Goal: Task Accomplishment & Management: Manage account settings

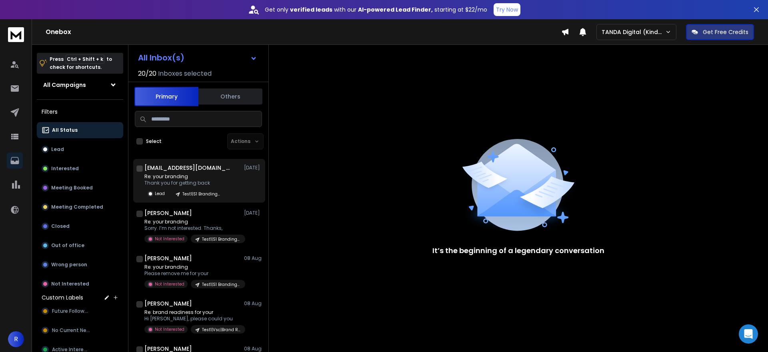
click at [205, 175] on p "Re: your branding" at bounding box center [184, 176] width 81 height 6
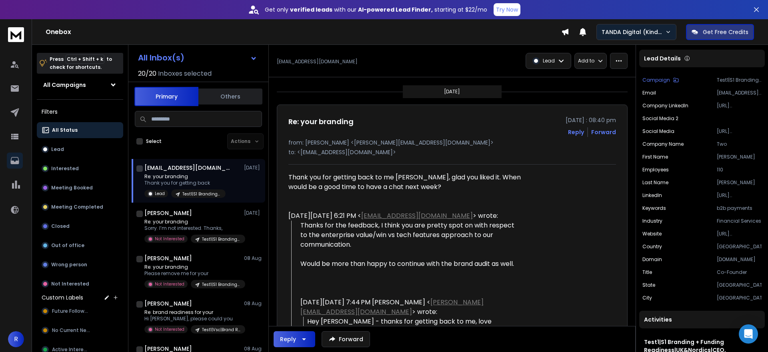
click at [642, 30] on p "TANDA Digital (Kind Studio)" at bounding box center [634, 32] width 64 height 8
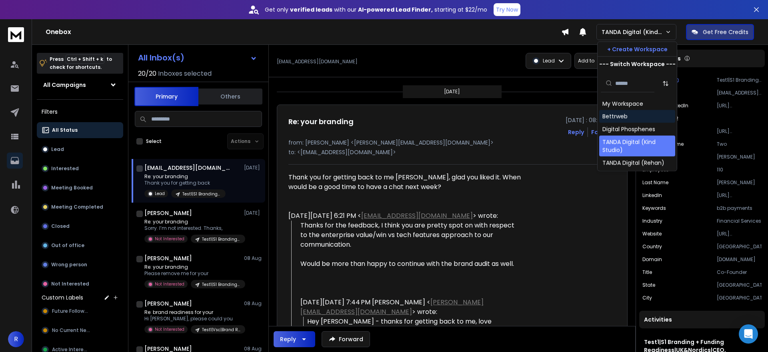
click at [630, 112] on div "Bettrweb" at bounding box center [637, 116] width 76 height 13
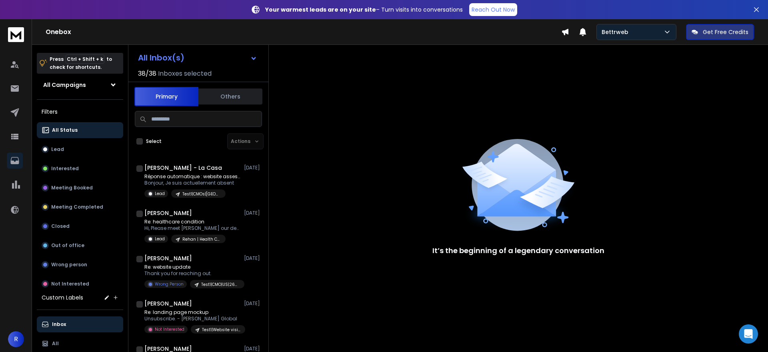
click at [624, 26] on button "Bettrweb" at bounding box center [636, 32] width 80 height 16
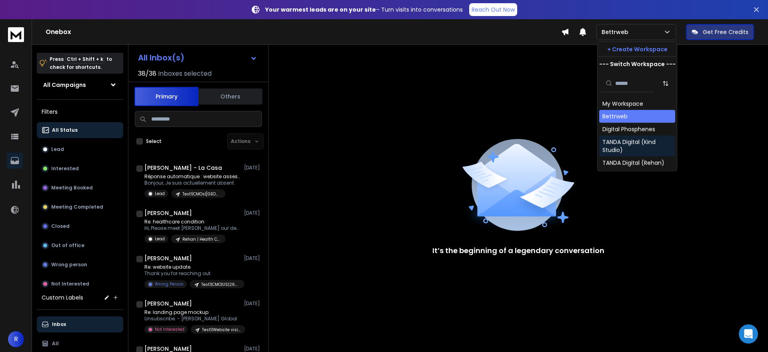
click at [627, 138] on div "TANDA Digital (Kind Studio)" at bounding box center [637, 146] width 70 height 16
